Goal: Task Accomplishment & Management: Manage account settings

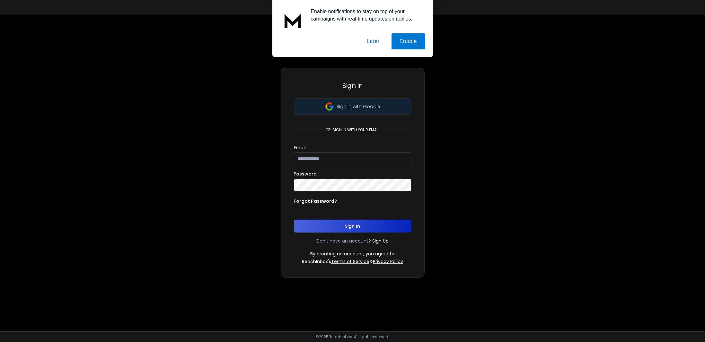
click at [364, 107] on p "Sign in with Google" at bounding box center [359, 106] width 44 height 6
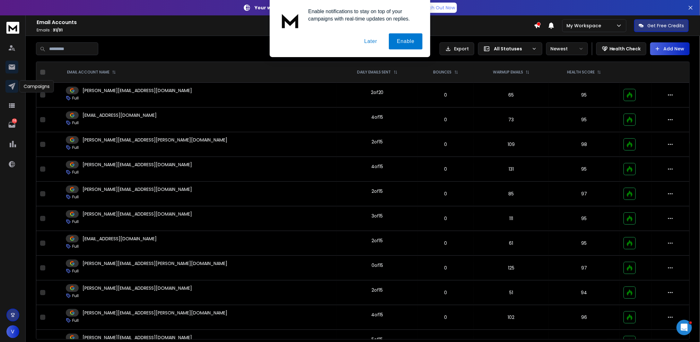
click at [16, 82] on link at bounding box center [11, 86] width 13 height 13
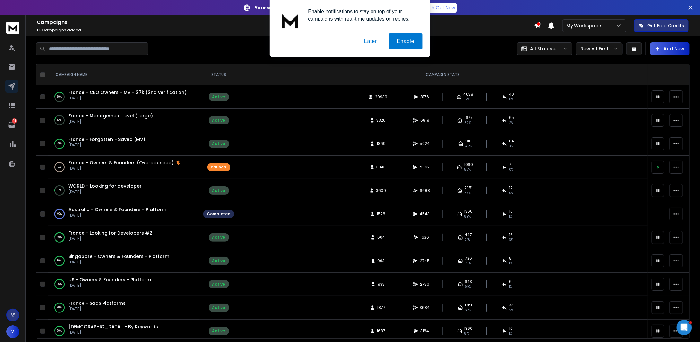
drag, startPoint x: 373, startPoint y: 42, endPoint x: 366, endPoint y: 47, distance: 8.5
click at [373, 42] on button "Later" at bounding box center [370, 41] width 29 height 16
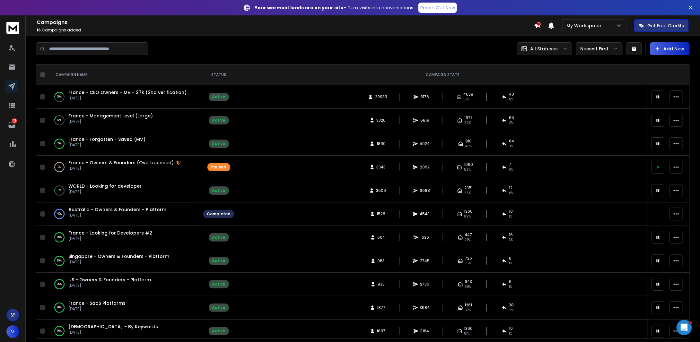
click at [147, 93] on span "France - CEO Owners - MV - 27k (2nd verification)" at bounding box center [127, 92] width 118 height 6
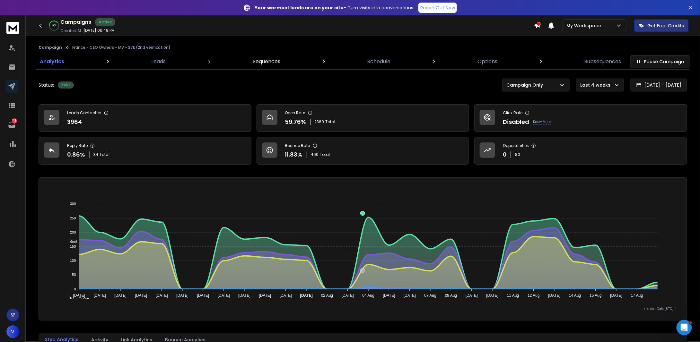
click at [263, 60] on p "Sequences" at bounding box center [267, 62] width 28 height 8
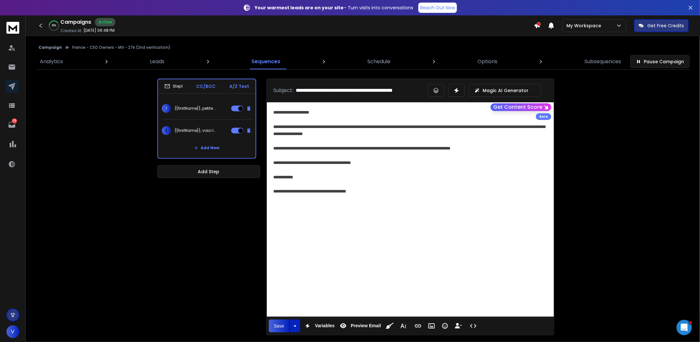
click at [196, 131] on p "{{firstName}}, voici les TJM de nos développeurs." at bounding box center [195, 130] width 41 height 5
type input "**********"
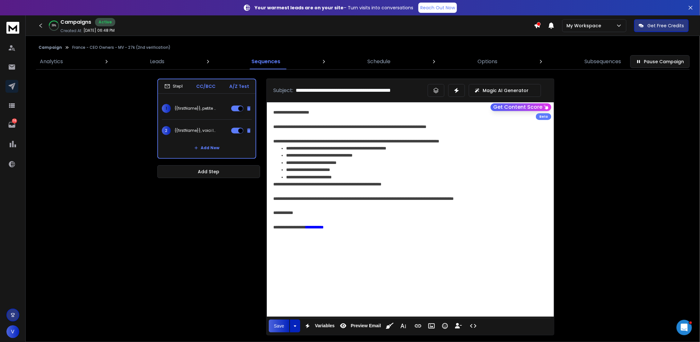
click at [354, 154] on li "**********" at bounding box center [417, 155] width 262 height 7
click at [20, 106] on div "Lead List" at bounding box center [33, 106] width 27 height 12
click at [14, 106] on icon at bounding box center [12, 106] width 8 height 8
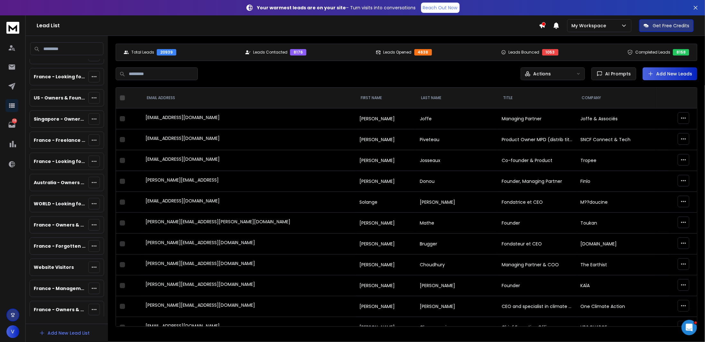
scroll to position [181, 0]
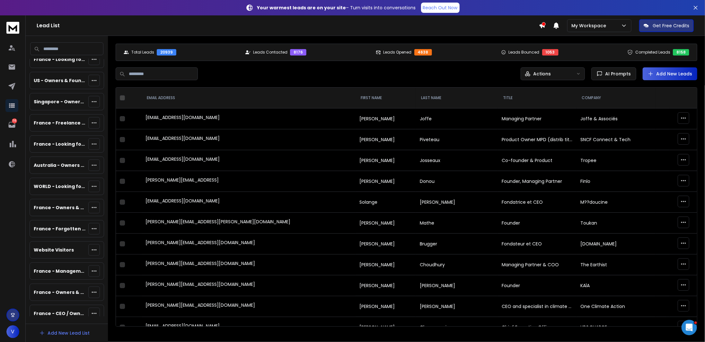
click at [57, 307] on div "France - CEO / Owners - MV - 27k (2nd verification)" at bounding box center [67, 313] width 74 height 17
click at [51, 289] on p "France - Owners & Founders" at bounding box center [60, 292] width 52 height 6
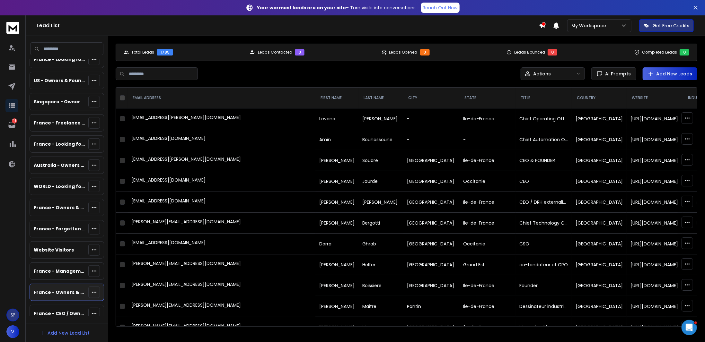
click at [62, 310] on p "France - CEO / Owners - MV - 27k (2nd verification)" at bounding box center [60, 313] width 52 height 6
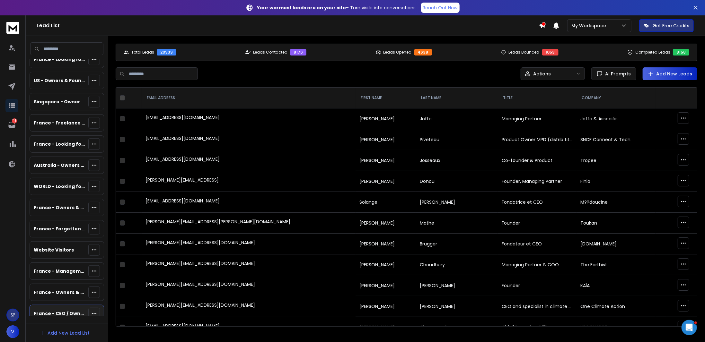
click at [94, 311] on icon "button" at bounding box center [94, 314] width 6 height 6
click at [565, 71] on div "Actions" at bounding box center [548, 74] width 49 height 6
click at [560, 89] on p "Export Leads to CSV" at bounding box center [558, 88] width 44 height 6
click at [71, 310] on p "France - CEO / Owners - MV - 27k (2nd verification)" at bounding box center [60, 313] width 52 height 6
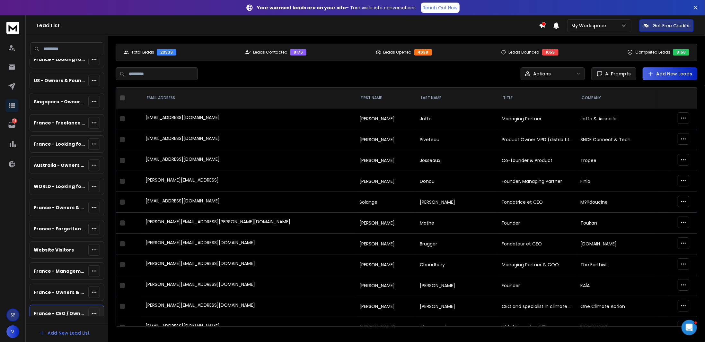
click at [94, 308] on button "button" at bounding box center [94, 314] width 12 height 12
click at [93, 316] on div "Edit List Name" at bounding box center [73, 317] width 48 height 10
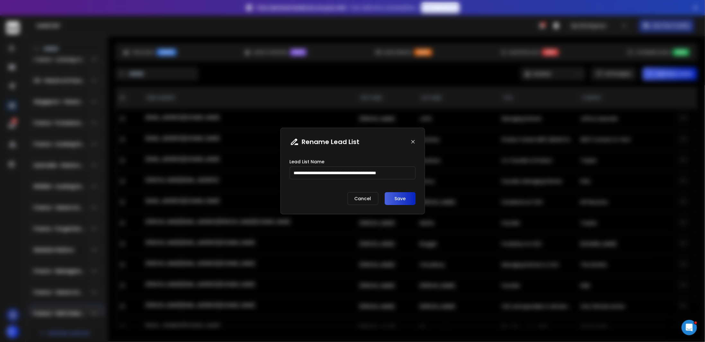
click at [373, 174] on input "**********" at bounding box center [353, 173] width 126 height 13
click at [368, 173] on input "**********" at bounding box center [353, 173] width 126 height 13
drag, startPoint x: 368, startPoint y: 173, endPoint x: 281, endPoint y: 172, distance: 87.3
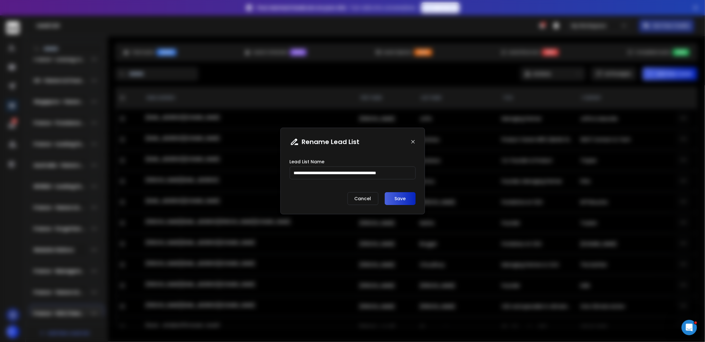
click at [283, 170] on div "**********" at bounding box center [352, 171] width 144 height 87
click at [368, 195] on p "Cancel" at bounding box center [362, 198] width 31 height 13
